Goal: Information Seeking & Learning: Learn about a topic

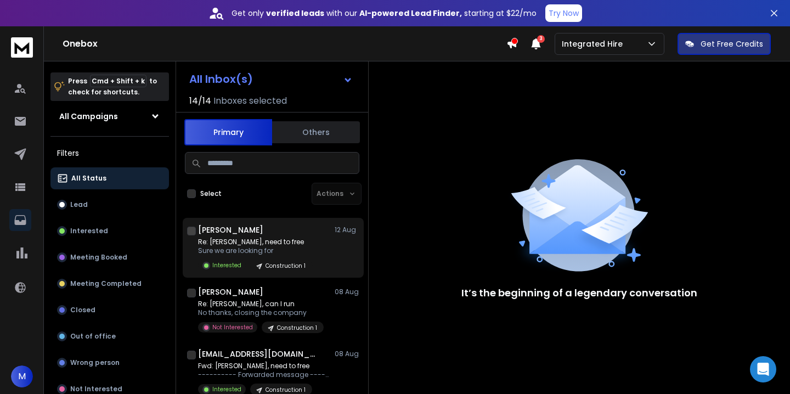
click at [289, 249] on p "Sure we are looking for" at bounding box center [255, 250] width 114 height 9
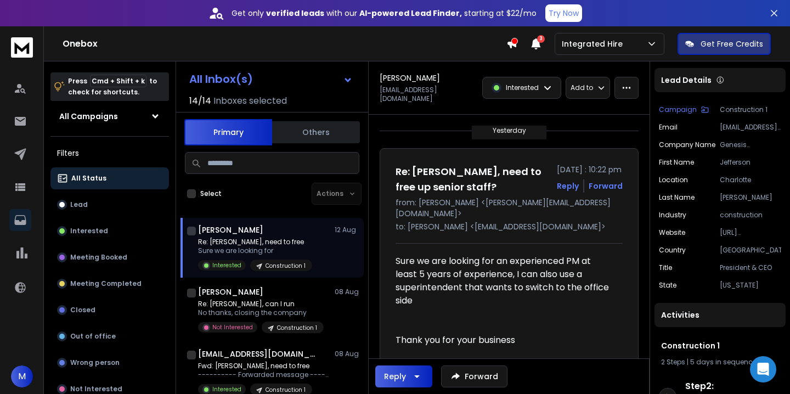
scroll to position [1, 0]
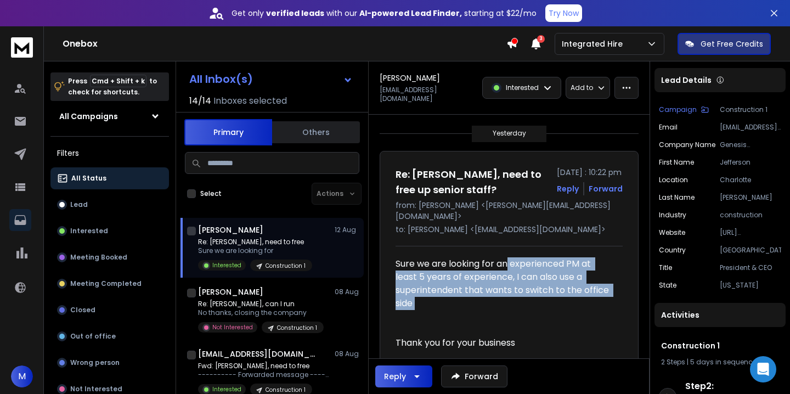
drag, startPoint x: 508, startPoint y: 246, endPoint x: 577, endPoint y: 286, distance: 79.6
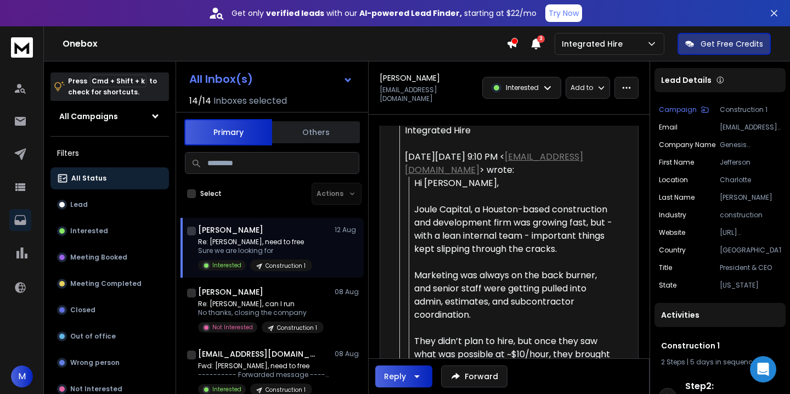
scroll to position [759, 0]
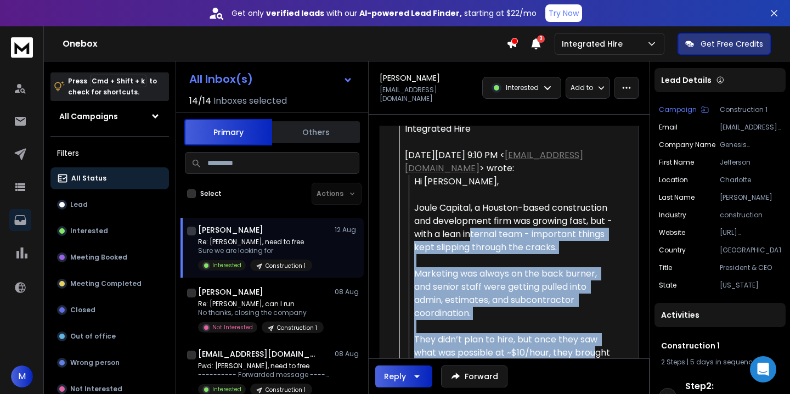
drag, startPoint x: 571, startPoint y: 307, endPoint x: 471, endPoint y: 197, distance: 148.5
click at [471, 197] on div "Hi [PERSON_NAME], Joule Capital, a [GEOGRAPHIC_DATA]-based construction and dev…" at bounding box center [514, 372] width 200 height 395
click at [471, 196] on div "Hi [PERSON_NAME], Joule Capital, a [GEOGRAPHIC_DATA]-based construction and dev…" at bounding box center [514, 372] width 200 height 395
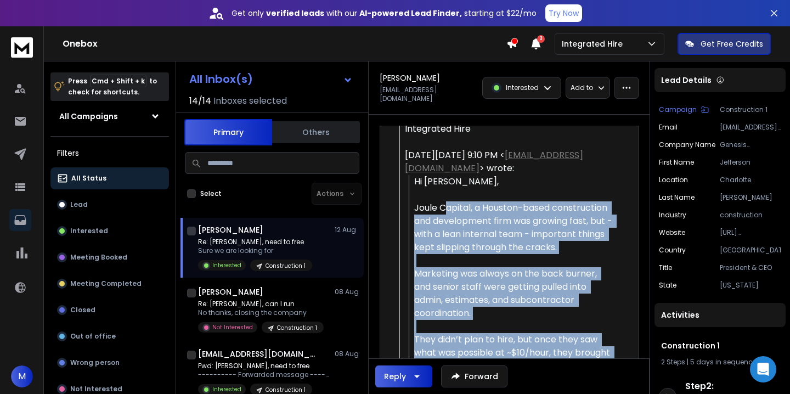
drag, startPoint x: 444, startPoint y: 180, endPoint x: 565, endPoint y: 319, distance: 184.0
click at [565, 319] on div "Hi [PERSON_NAME], Joule Capital, a [GEOGRAPHIC_DATA]-based construction and dev…" at bounding box center [514, 372] width 200 height 395
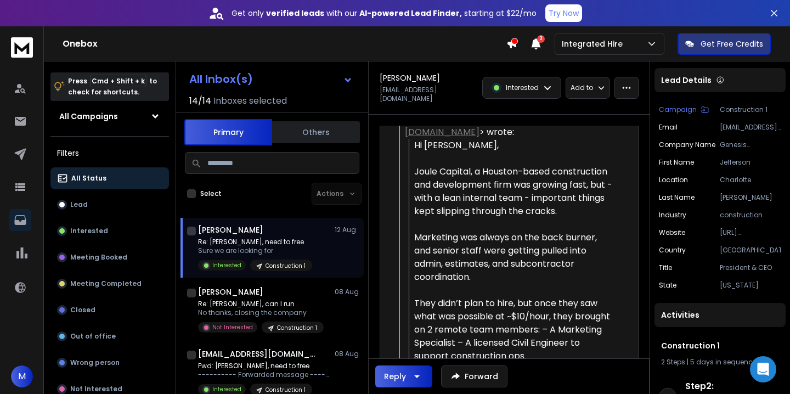
scroll to position [800, 0]
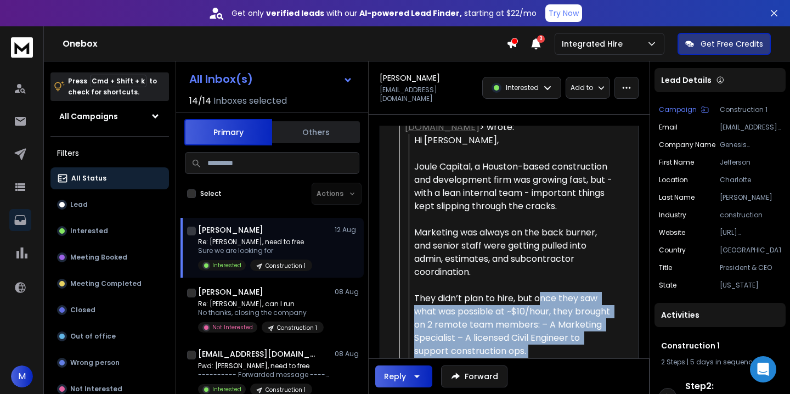
drag, startPoint x: 565, startPoint y: 319, endPoint x: 543, endPoint y: 246, distance: 76.1
click at [543, 246] on div "Hi [PERSON_NAME], Joule Capital, a [GEOGRAPHIC_DATA]-based construction and dev…" at bounding box center [514, 331] width 200 height 395
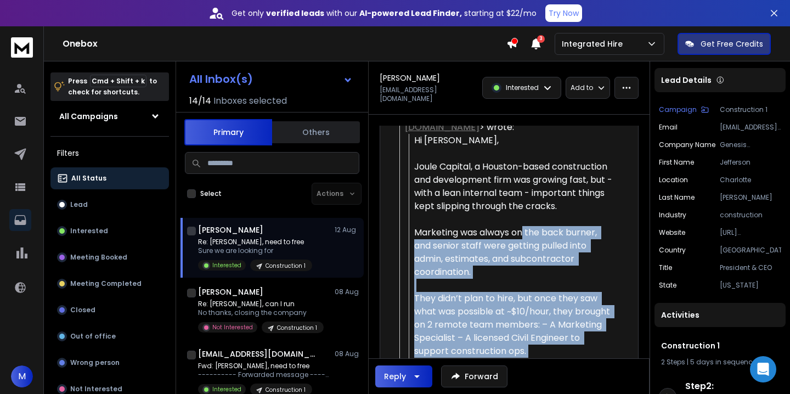
drag, startPoint x: 522, startPoint y: 195, endPoint x: 533, endPoint y: 316, distance: 120.7
click at [533, 316] on div "Hi [PERSON_NAME], Joule Capital, a [GEOGRAPHIC_DATA]-based construction and dev…" at bounding box center [514, 331] width 200 height 395
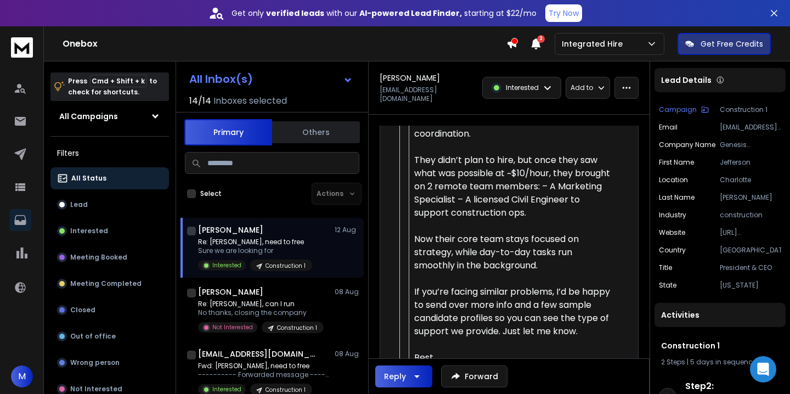
scroll to position [939, 0]
